Goal: Communication & Community: Answer question/provide support

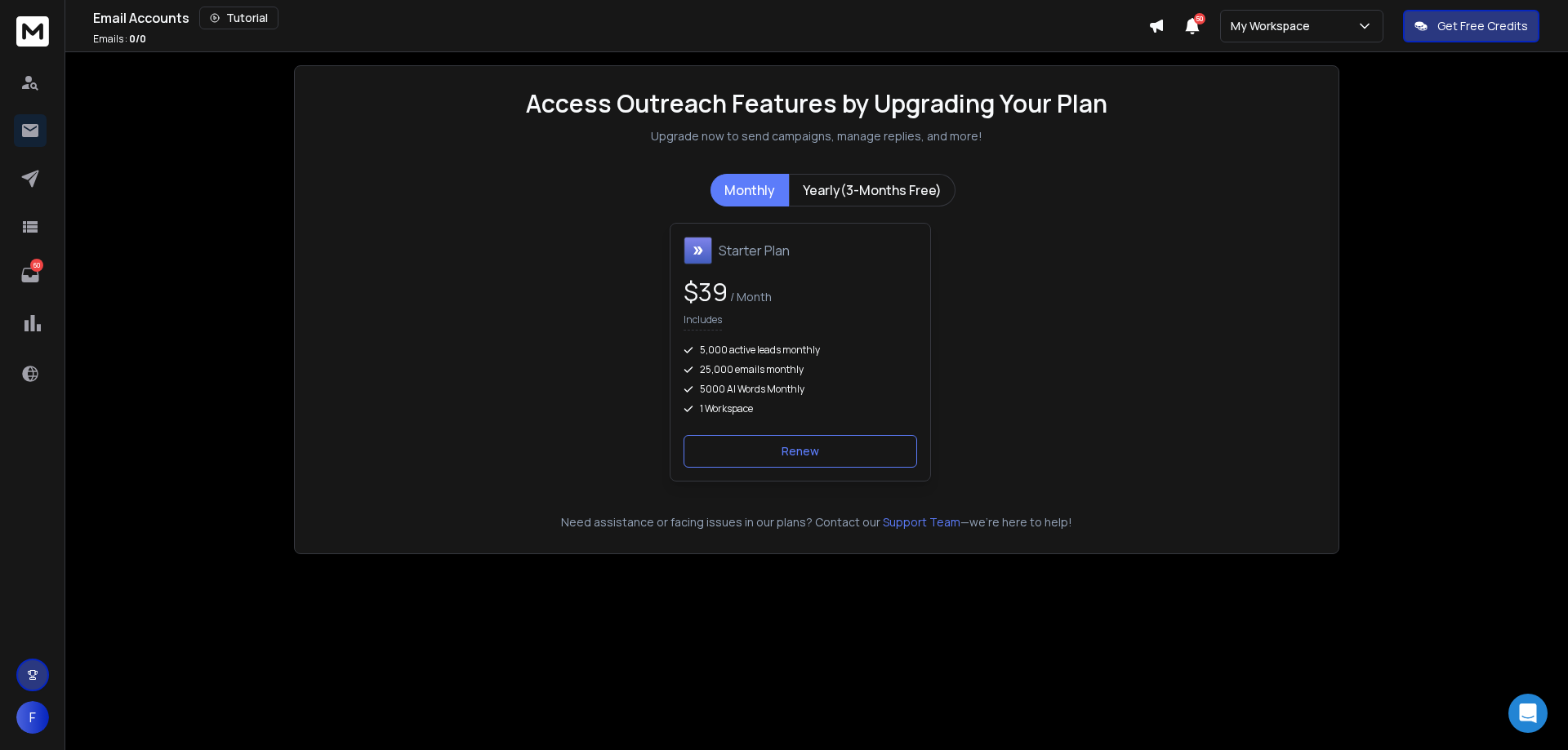
click at [790, 456] on button "Renew" at bounding box center [800, 451] width 233 height 33
click at [1508, 703] on body "ReferralStack Unlock AI-powered affiliate growth Lifetime Deals available! Clai…" at bounding box center [784, 375] width 1568 height 750
click at [1520, 715] on icon "Open Intercom Messenger" at bounding box center [1528, 713] width 19 height 21
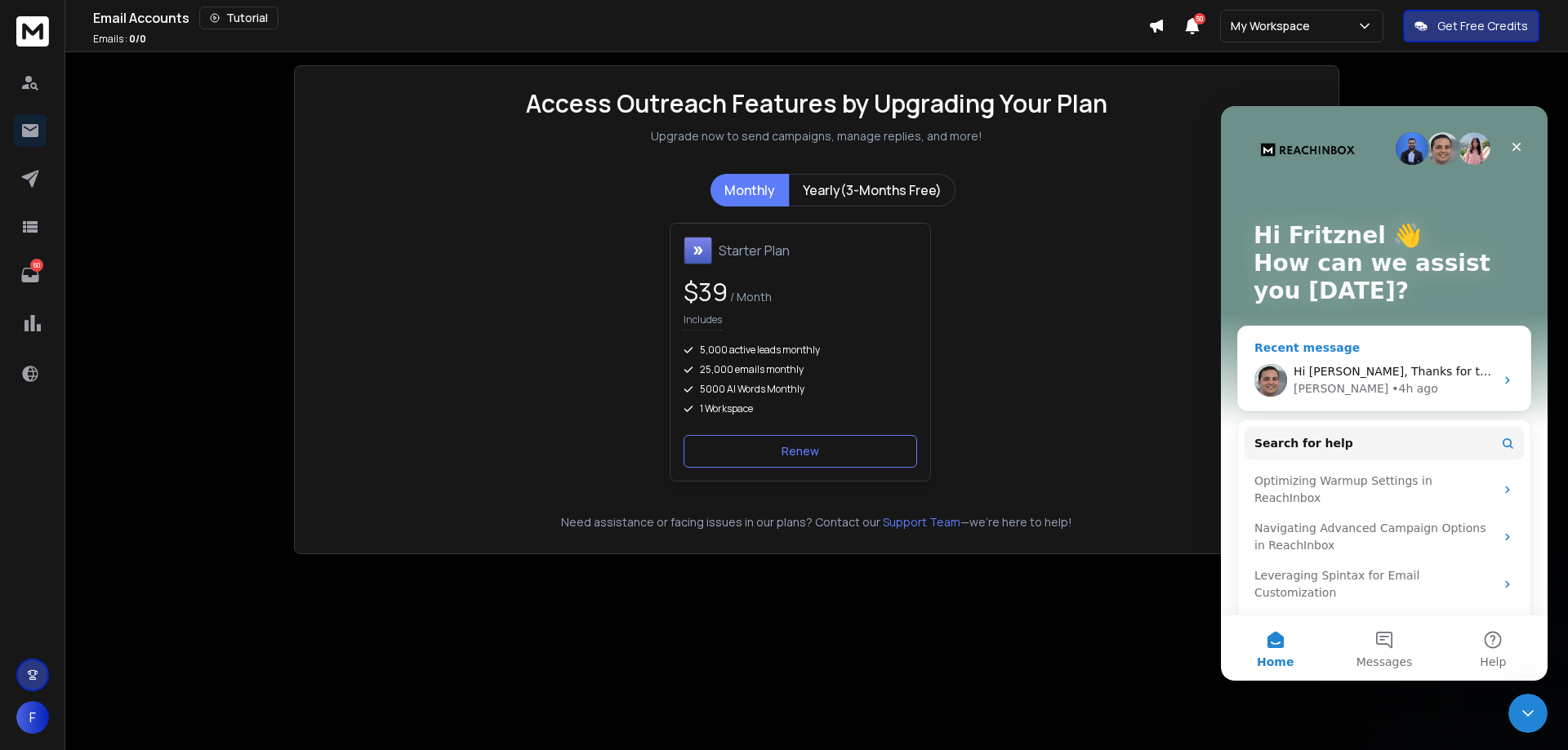
click at [1389, 363] on div "Hi Fritznel, Thanks for the update. I’ll need to pass this to our tech team to …" at bounding box center [1384, 380] width 292 height 61
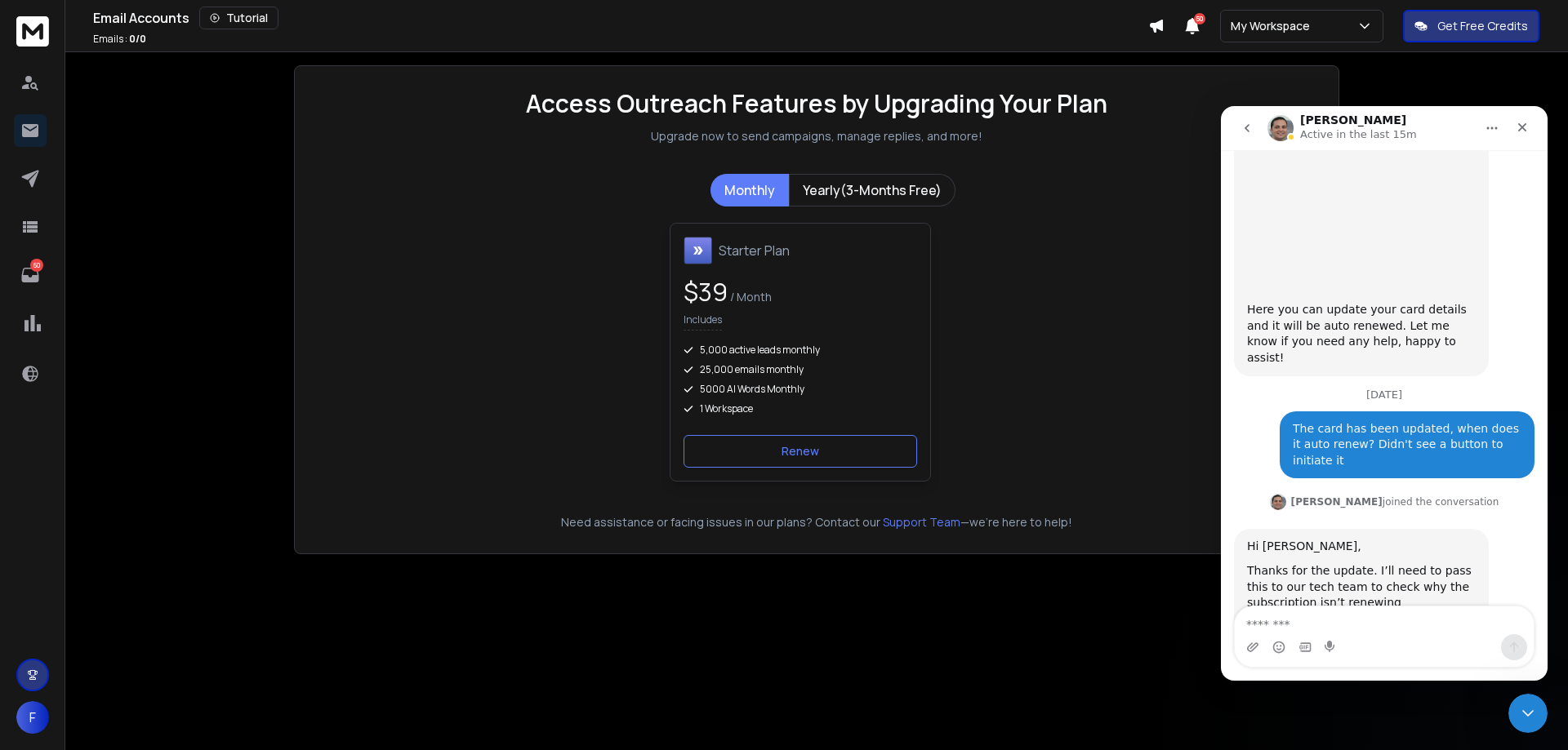
scroll to position [580, 0]
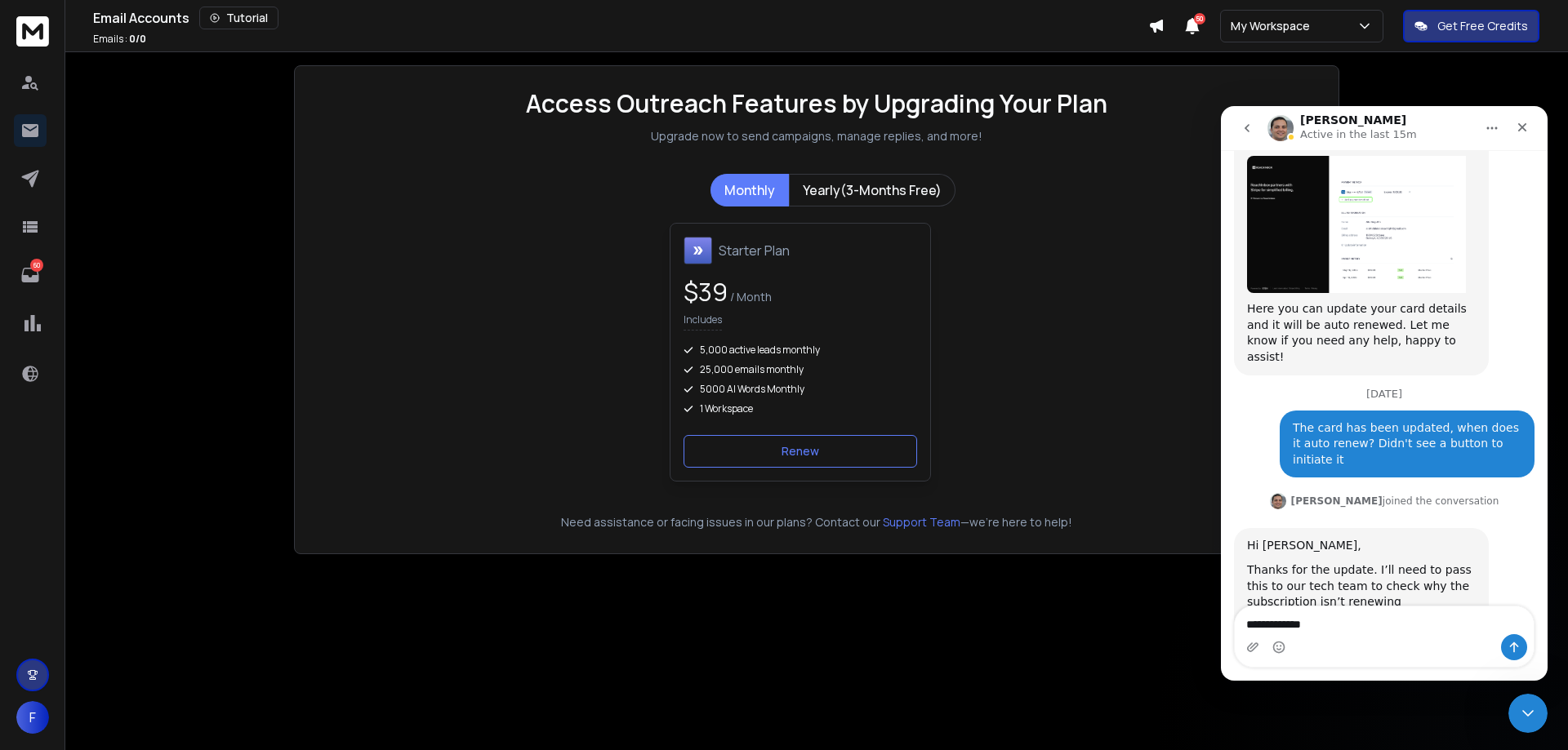
type textarea "**********"
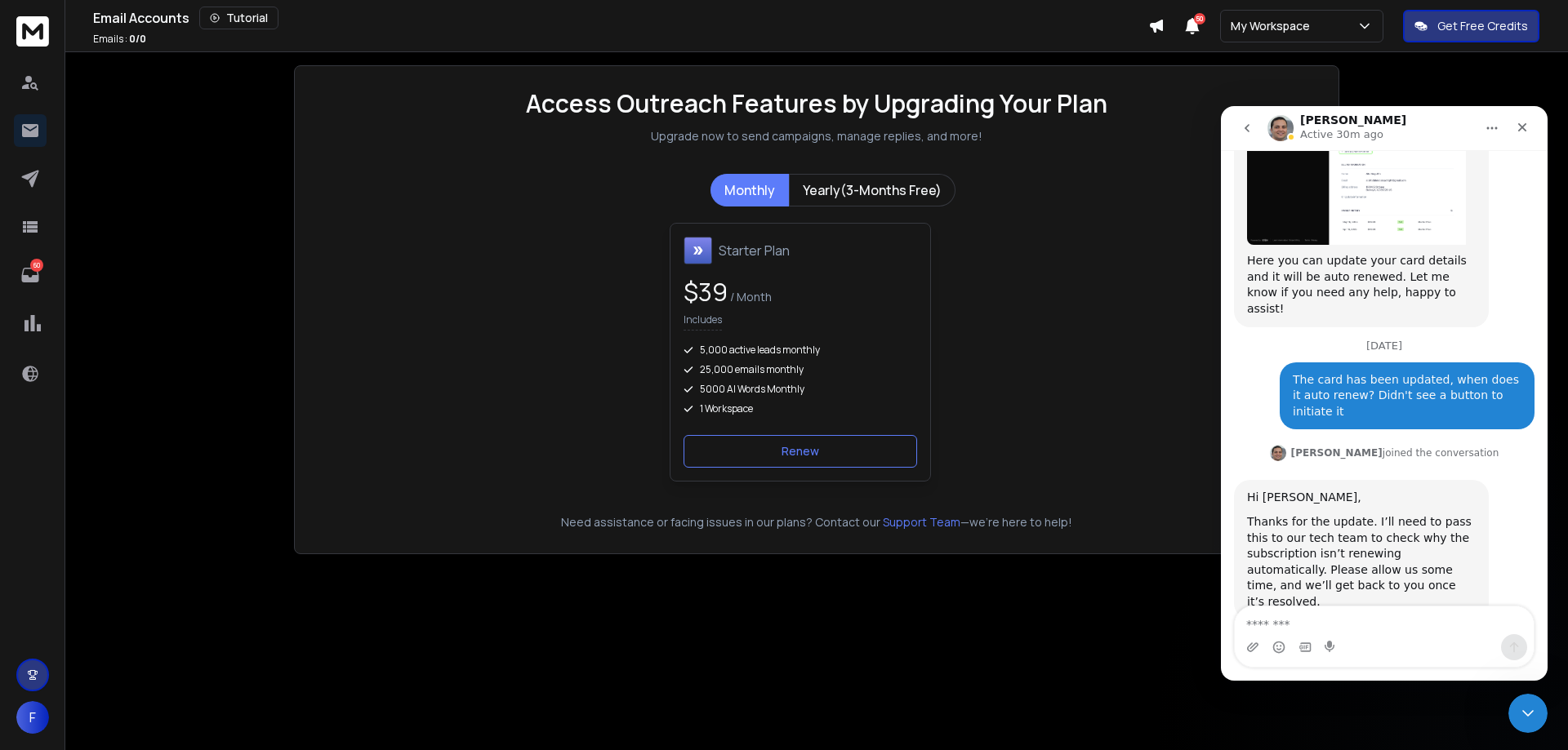
scroll to position [629, 0]
